Goal: Find contact information: Find contact information

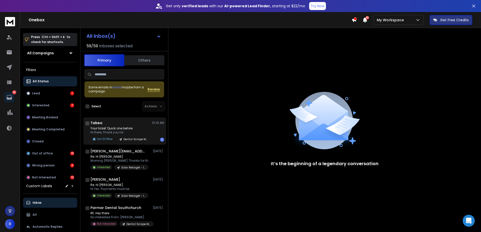
click at [120, 132] on p "Hi there, Thank you for" at bounding box center [121, 133] width 60 height 4
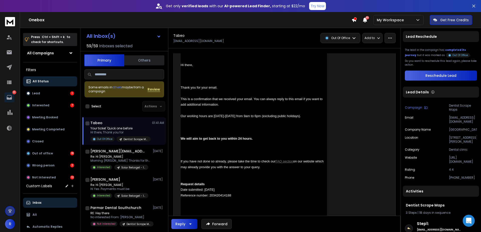
scroll to position [138, 0]
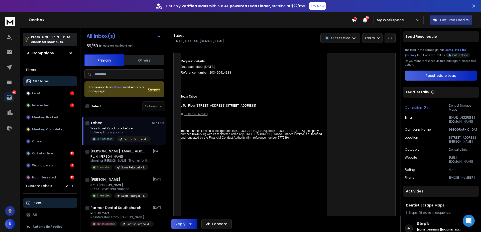
drag, startPoint x: 189, startPoint y: 133, endPoint x: 264, endPoint y: 157, distance: 78.8
click at [264, 157] on div "Hi there, Thank you for your email. This is a confirmation that we received you…" at bounding box center [254, 43] width 146 height 230
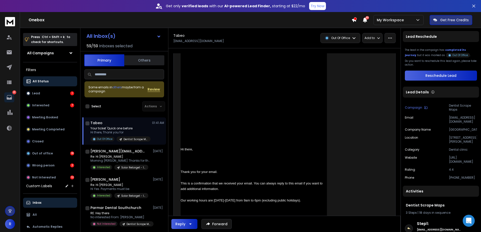
click at [220, 181] on p "Thank you for your email. This is a confirmation that we received your email. Y…" at bounding box center [254, 186] width 146 height 34
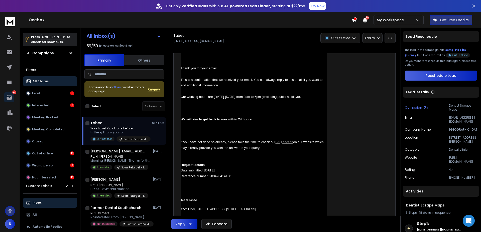
scroll to position [208, 0]
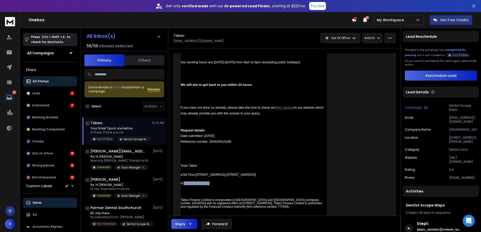
drag, startPoint x: 203, startPoint y: 185, endPoint x: 184, endPoint y: 185, distance: 19.3
click at [184, 185] on p "w: [DOMAIN_NAME]" at bounding box center [254, 184] width 146 height 4
click at [11, 95] on icon at bounding box center [9, 97] width 5 height 5
